Goal: Navigation & Orientation: Find specific page/section

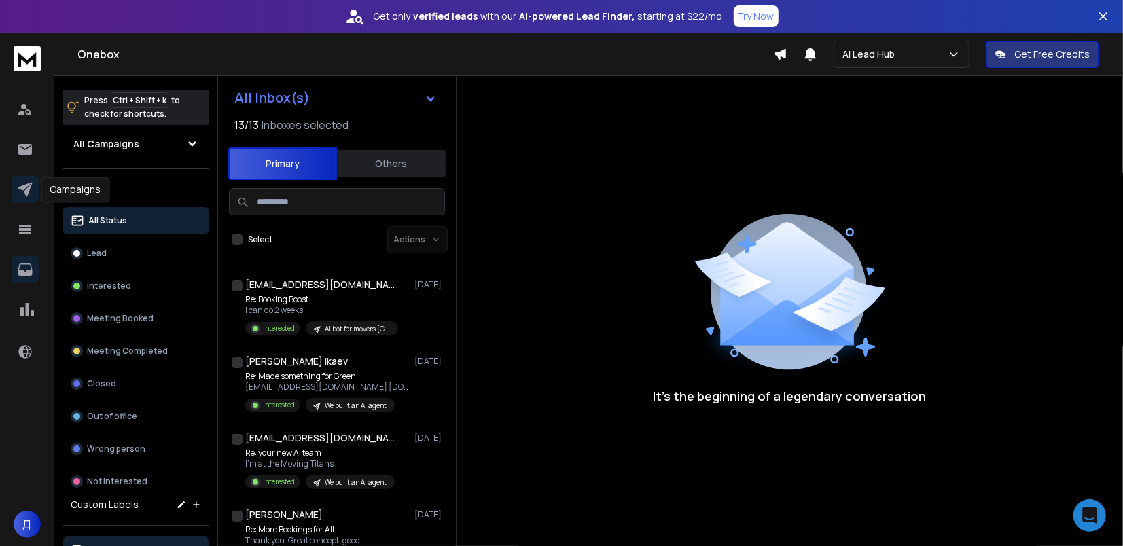
click at [30, 193] on icon at bounding box center [25, 189] width 16 height 16
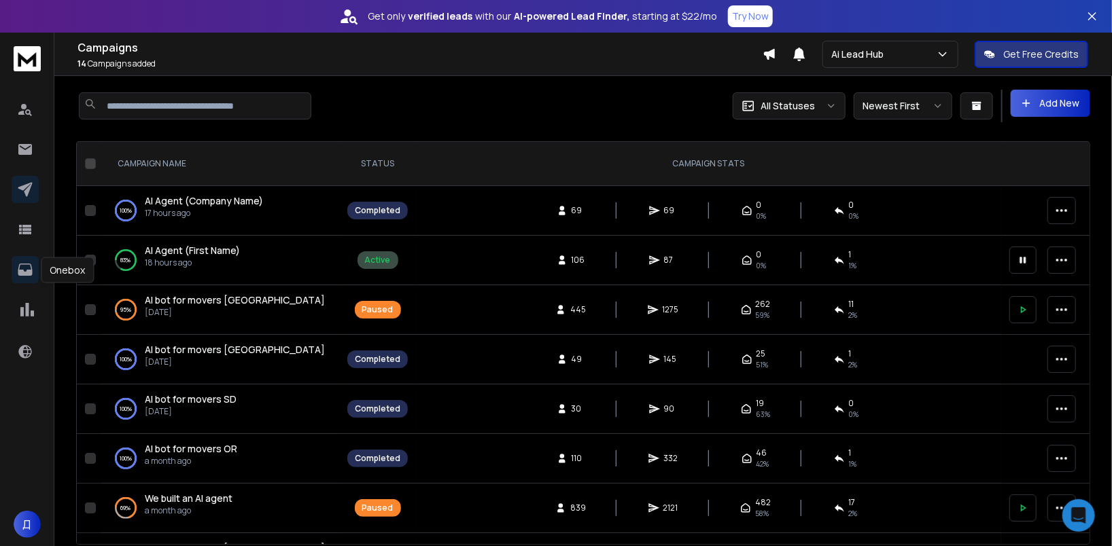
click at [27, 266] on icon at bounding box center [25, 270] width 16 height 16
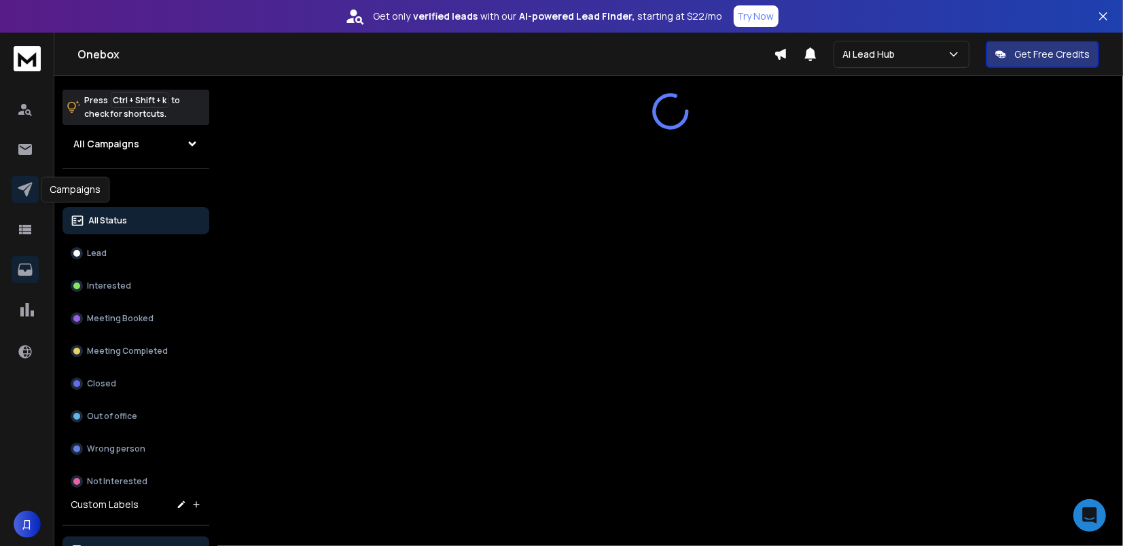
click at [30, 183] on icon at bounding box center [25, 189] width 14 height 14
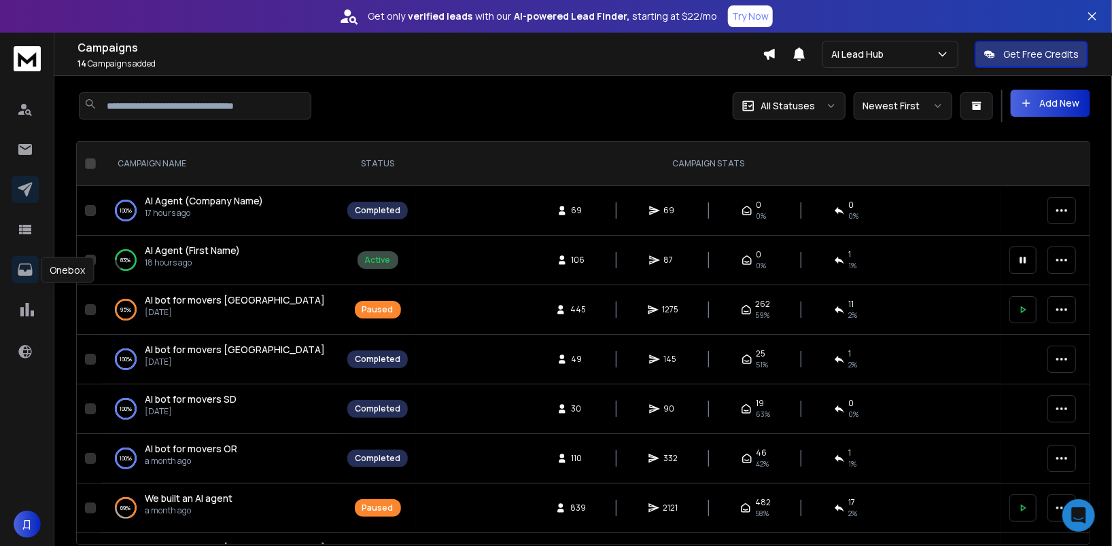
click at [22, 263] on icon at bounding box center [25, 270] width 16 height 16
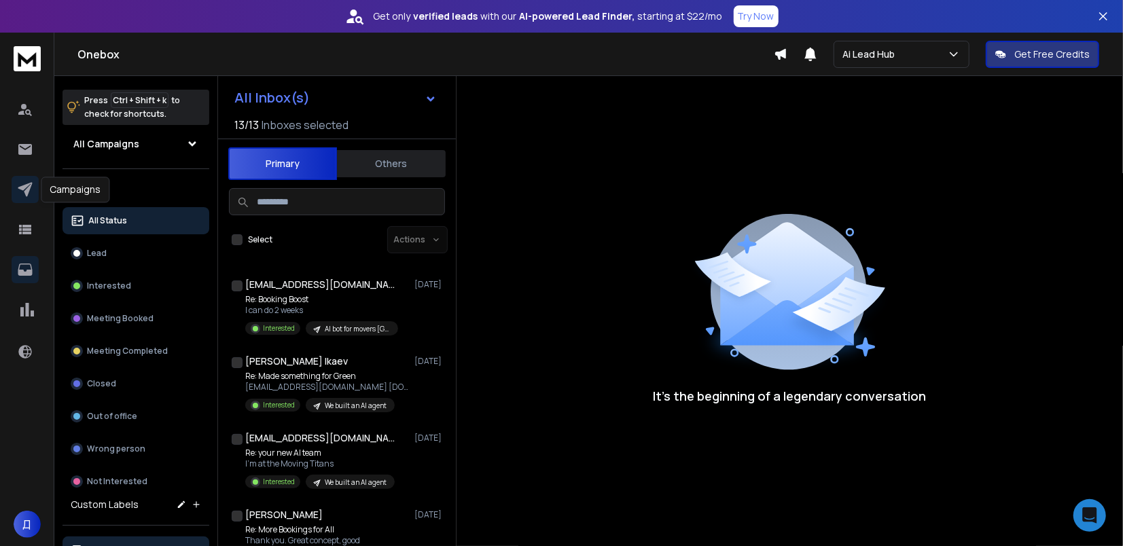
click at [27, 196] on icon at bounding box center [25, 189] width 16 height 16
